Goal: Task Accomplishment & Management: Manage account settings

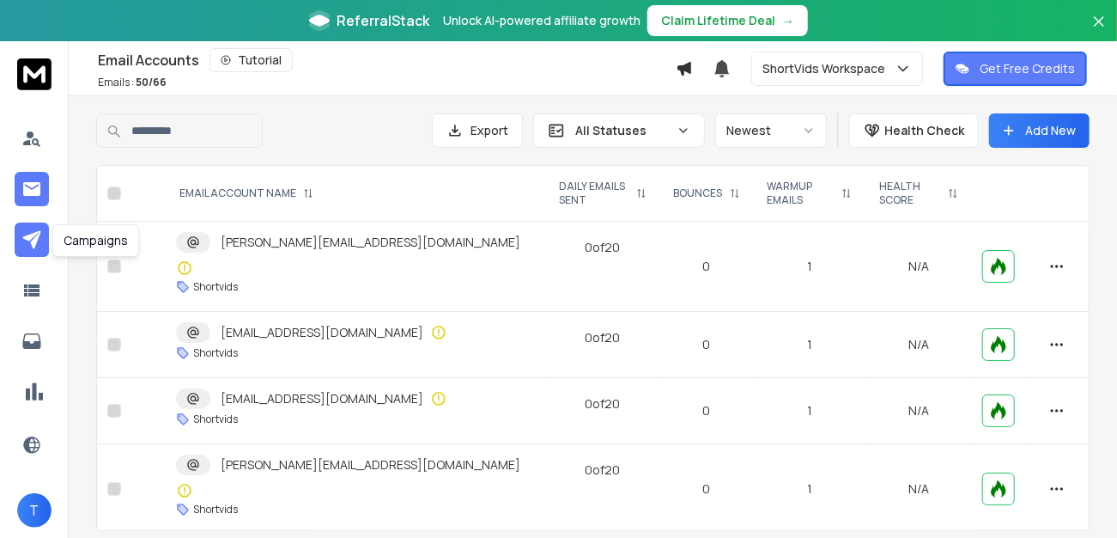
click at [31, 234] on icon at bounding box center [31, 240] width 18 height 18
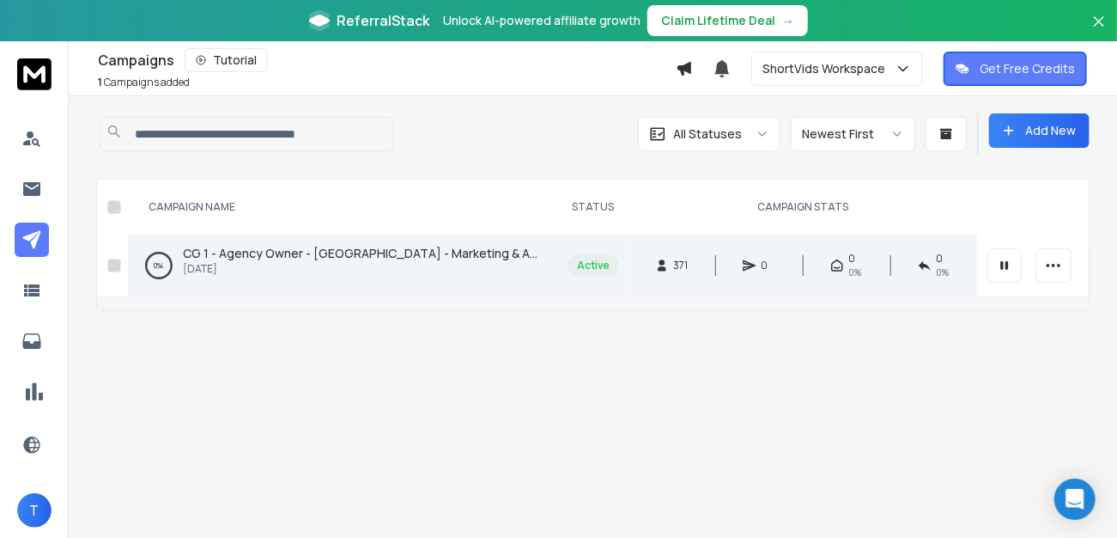
click at [1053, 259] on icon "button" at bounding box center [1053, 265] width 17 height 17
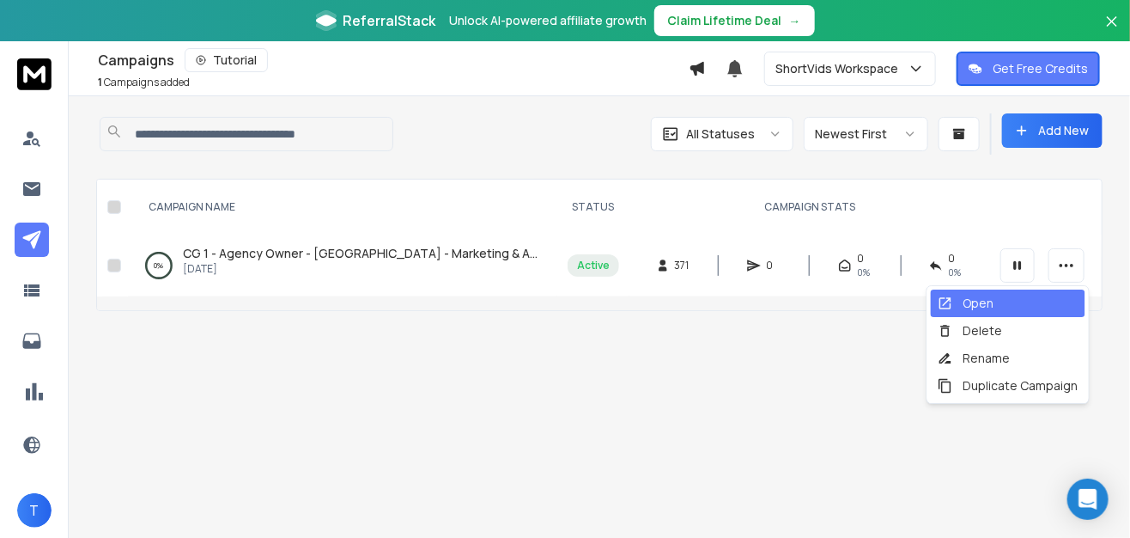
click at [998, 307] on div "Open" at bounding box center [1008, 302] width 155 height 27
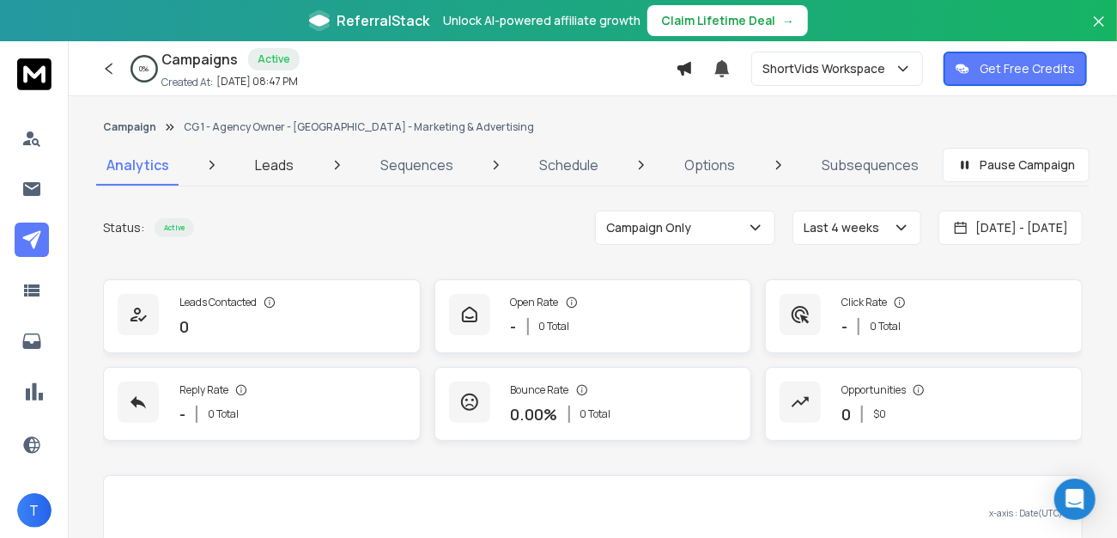
click at [283, 161] on p "Leads" at bounding box center [274, 165] width 39 height 21
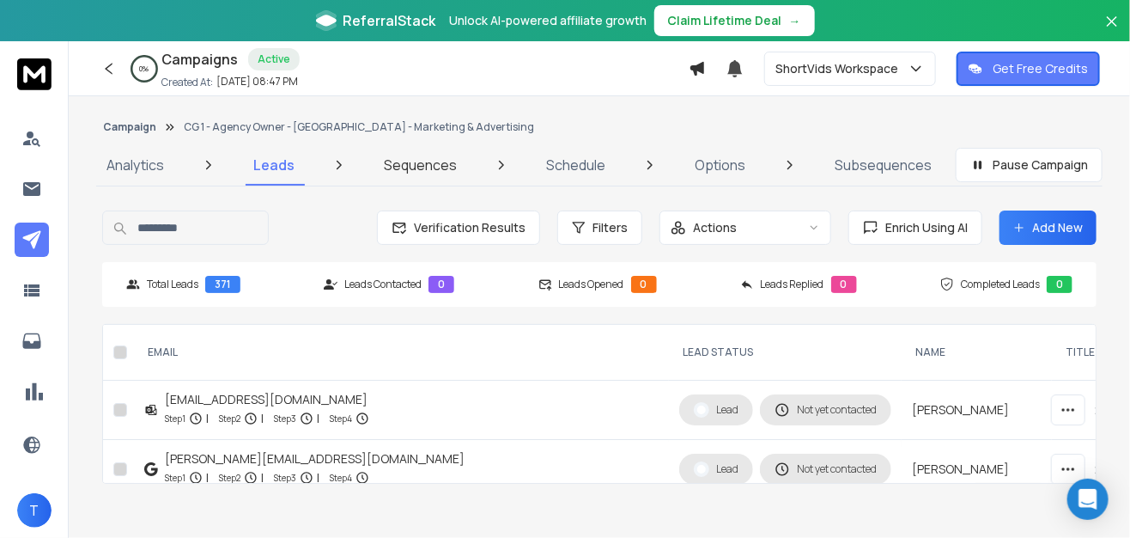
click at [420, 174] on p "Sequences" at bounding box center [420, 165] width 73 height 21
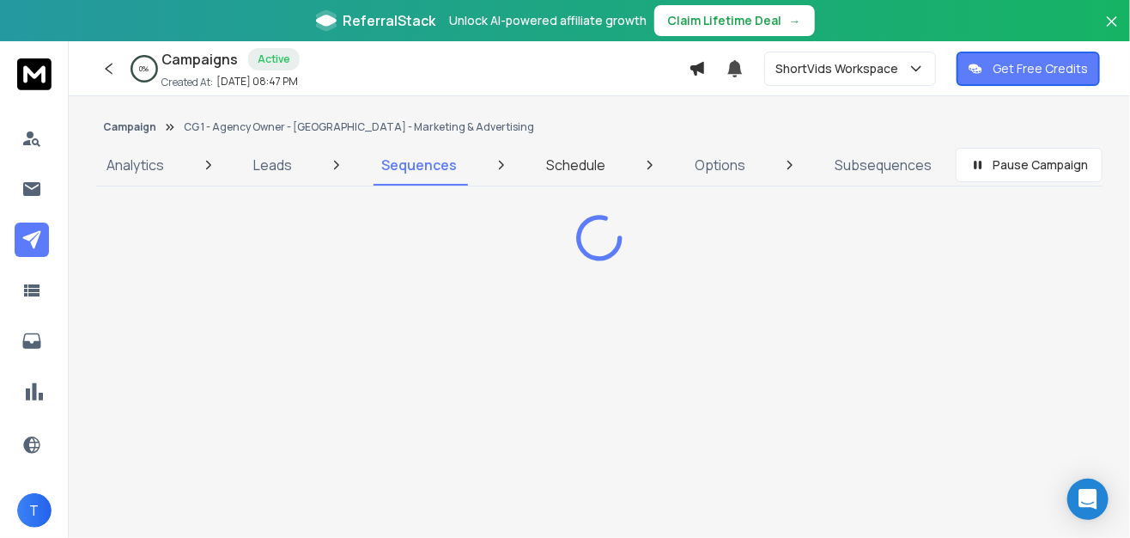
click at [581, 171] on p "Schedule" at bounding box center [575, 165] width 59 height 21
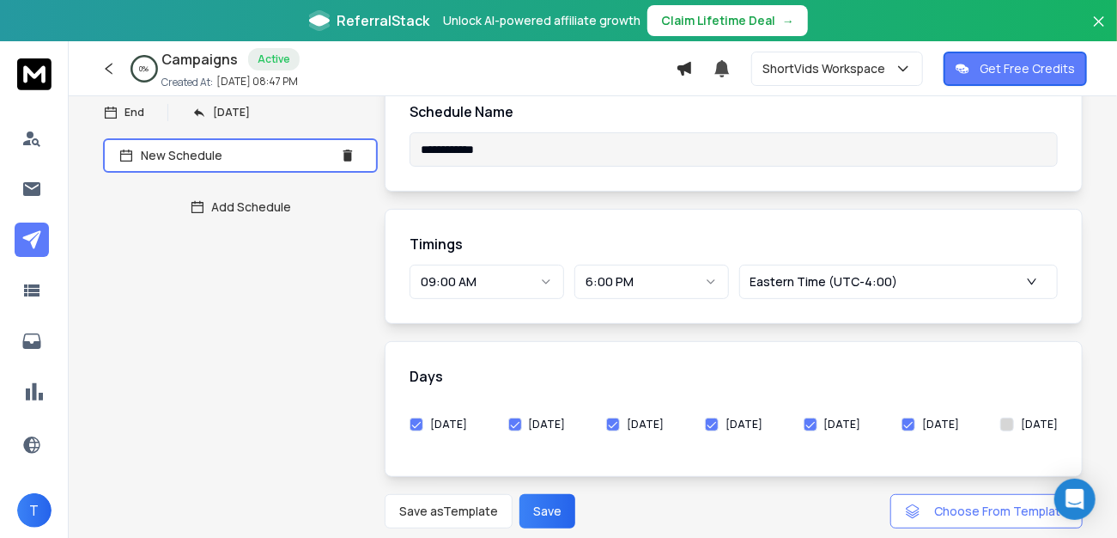
scroll to position [146, 0]
